Goal: Task Accomplishment & Management: Use online tool/utility

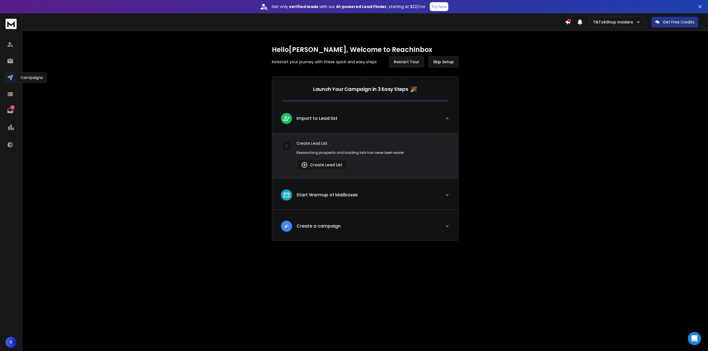
click at [13, 79] on icon at bounding box center [10, 77] width 7 height 7
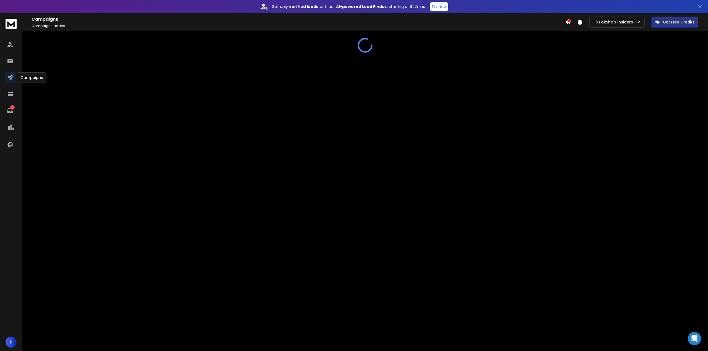
click at [12, 75] on icon at bounding box center [10, 77] width 7 height 7
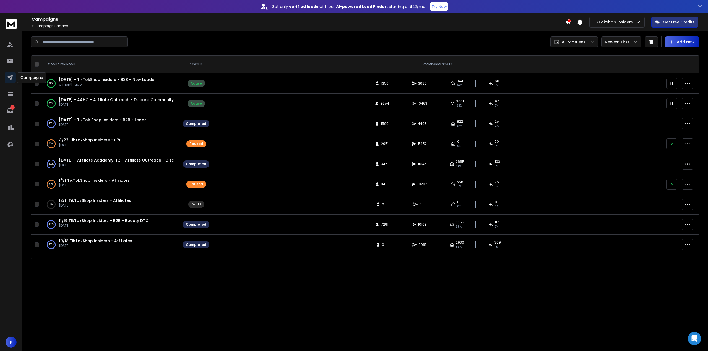
click at [668, 86] on button at bounding box center [671, 83] width 11 height 11
click at [92, 78] on span "[DATE] - TikTokShopInsiders - B2B - New Leads" at bounding box center [106, 80] width 95 height 6
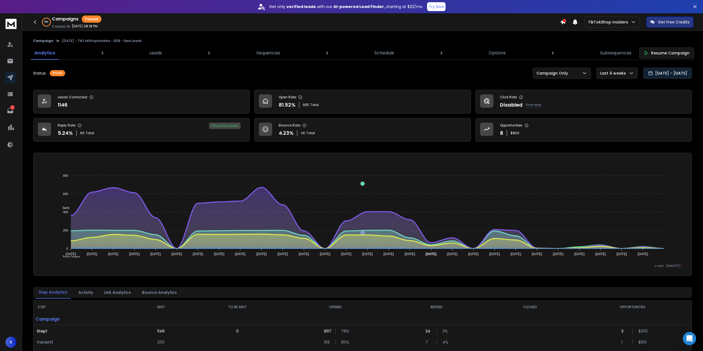
click at [644, 73] on button "[DATE] - [DATE]" at bounding box center [668, 73] width 49 height 11
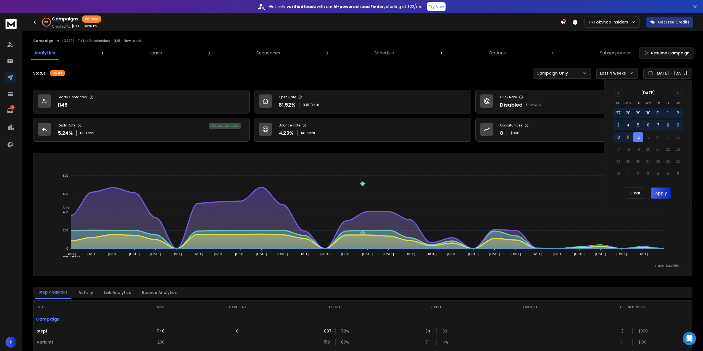
click at [671, 112] on button "1" at bounding box center [668, 113] width 10 height 10
click at [670, 112] on button "1" at bounding box center [668, 113] width 10 height 10
click at [659, 127] on button "7" at bounding box center [658, 125] width 10 height 10
click at [661, 195] on button "Apply" at bounding box center [661, 193] width 20 height 11
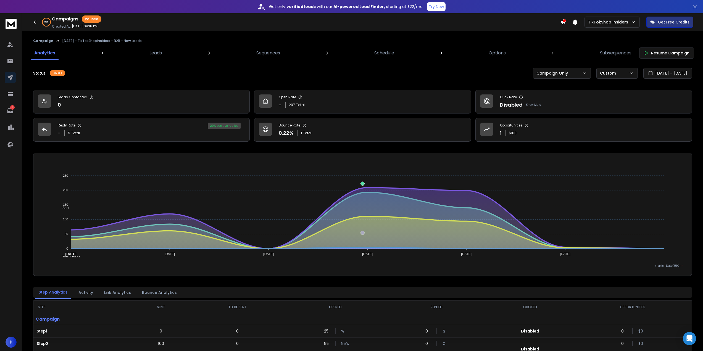
click at [318, 260] on div "Sent Total Opens Unique Opens Links Clicked Total Replies 250 250 200 200 150 1…" at bounding box center [362, 211] width 641 height 101
click at [36, 22] on icon at bounding box center [35, 22] width 5 height 5
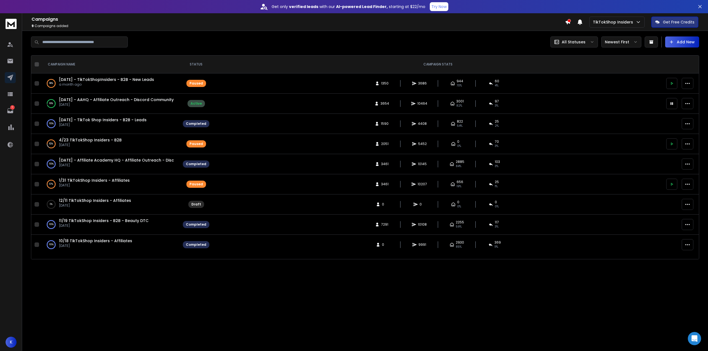
click at [127, 99] on span "[DATE] - AAHQ - Affiliate Outreach - Discord Community Invite Campaign" at bounding box center [133, 100] width 149 height 6
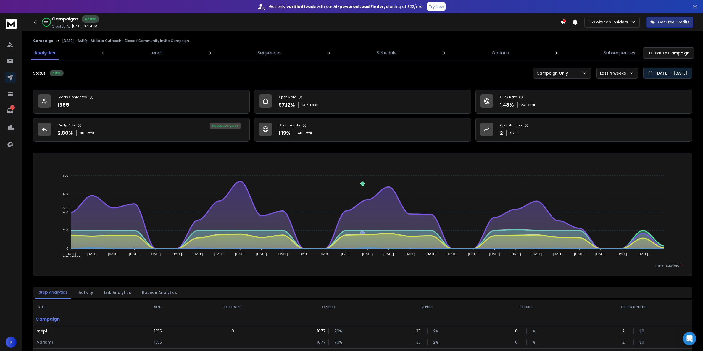
click at [645, 75] on button "[DATE] - [DATE]" at bounding box center [668, 73] width 49 height 11
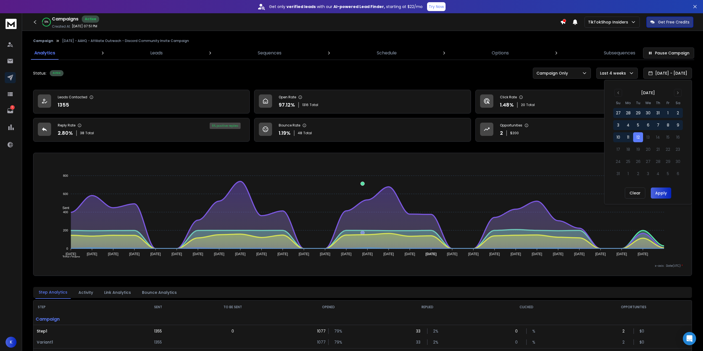
click at [668, 114] on button "1" at bounding box center [668, 113] width 10 height 10
click at [659, 126] on button "7" at bounding box center [658, 125] width 10 height 10
click at [669, 114] on button "1" at bounding box center [668, 113] width 10 height 10
click at [657, 124] on button "7" at bounding box center [658, 125] width 10 height 10
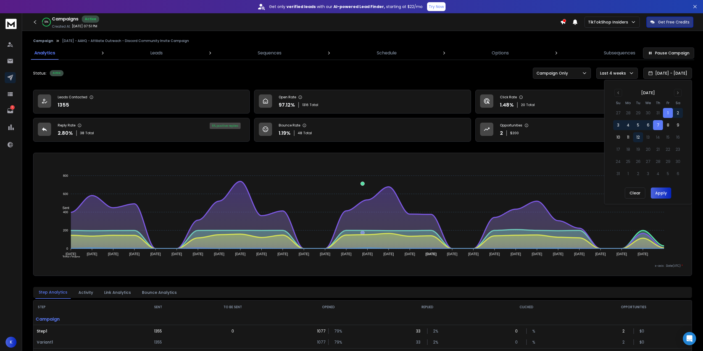
click at [659, 193] on button "Apply" at bounding box center [661, 193] width 20 height 11
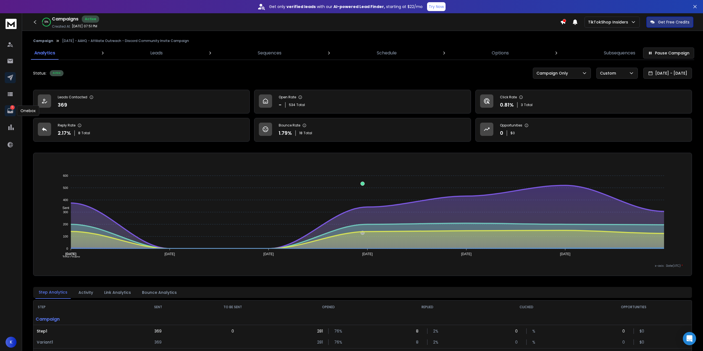
click at [7, 111] on icon at bounding box center [10, 111] width 7 height 7
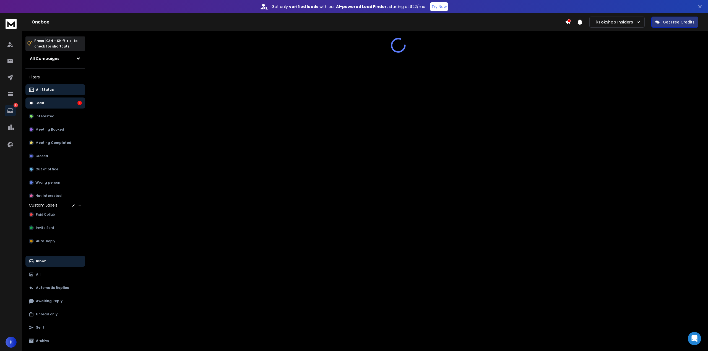
click at [70, 108] on button "Lead 1" at bounding box center [55, 103] width 60 height 11
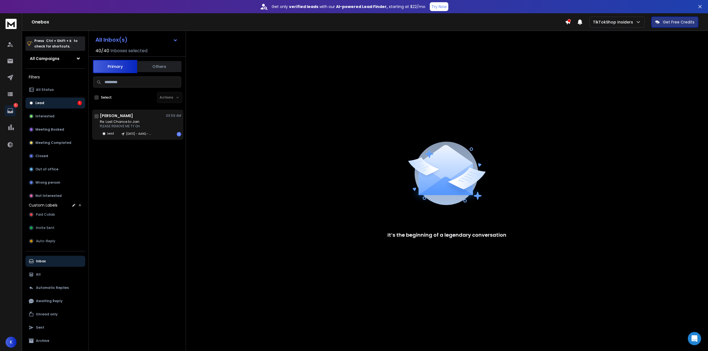
click at [146, 124] on p "Re: Last Chance to Join" at bounding box center [128, 122] width 56 height 4
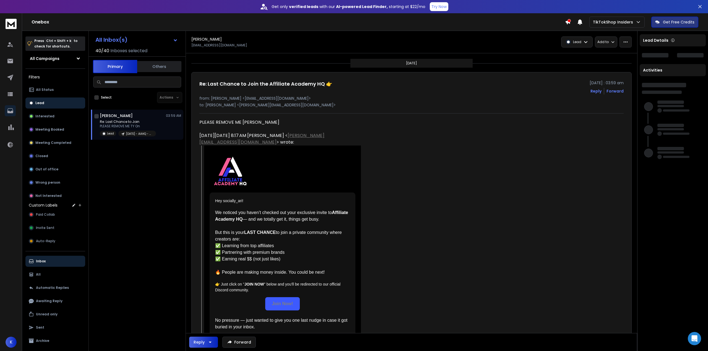
click at [575, 42] on p "Lead" at bounding box center [577, 42] width 8 height 4
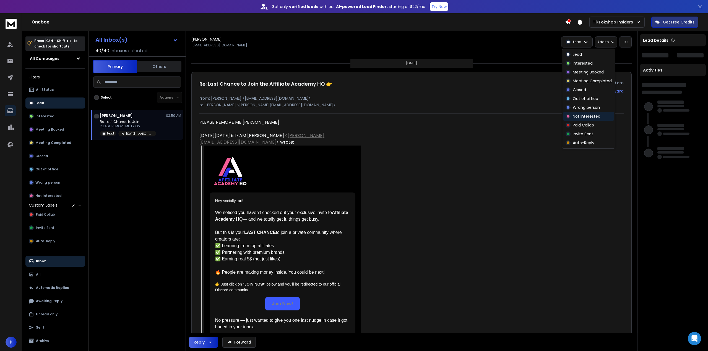
click at [580, 119] on p "Not Interested" at bounding box center [586, 117] width 28 height 6
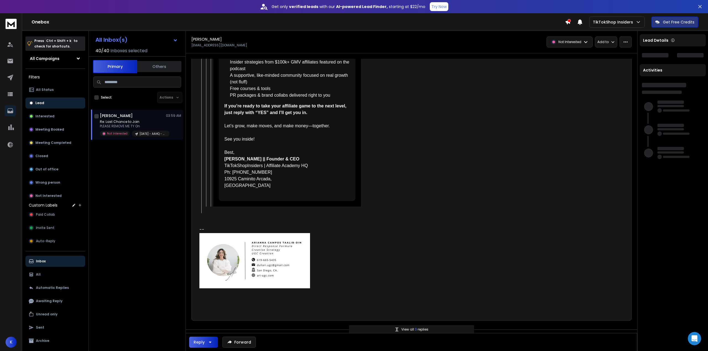
scroll to position [826, 0]
click at [56, 102] on button "Lead" at bounding box center [55, 103] width 60 height 11
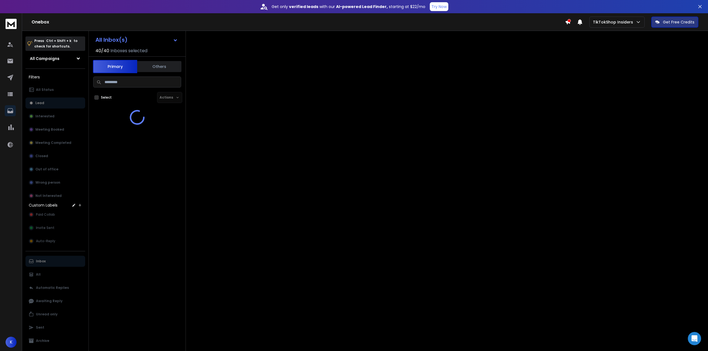
scroll to position [0, 0]
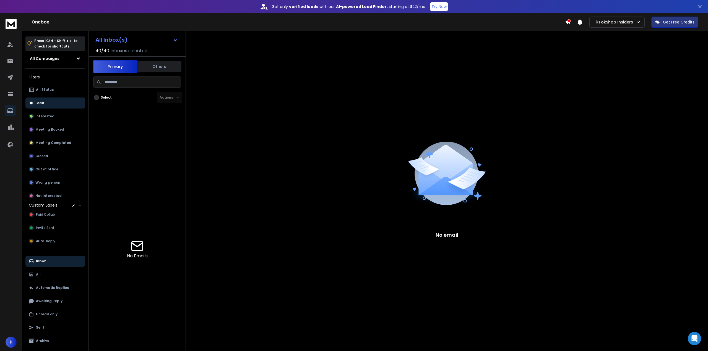
click at [35, 102] on div "Lead" at bounding box center [36, 103] width 15 height 5
